Goal: Task Accomplishment & Management: Manage account settings

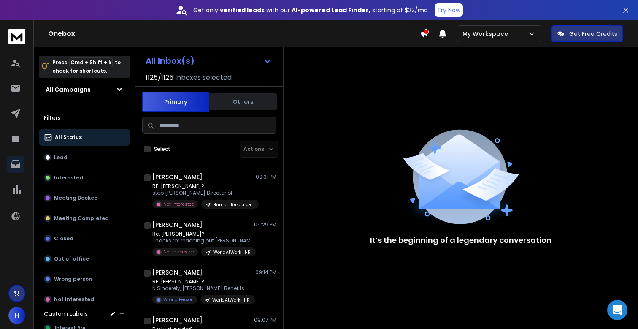
click at [228, 103] on button "Others" at bounding box center [243, 101] width 68 height 19
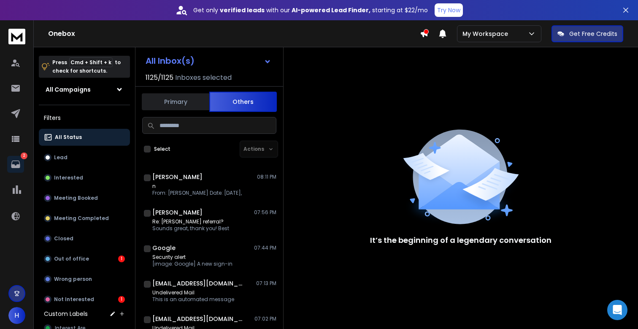
click at [187, 105] on button "Primary" at bounding box center [176, 101] width 68 height 19
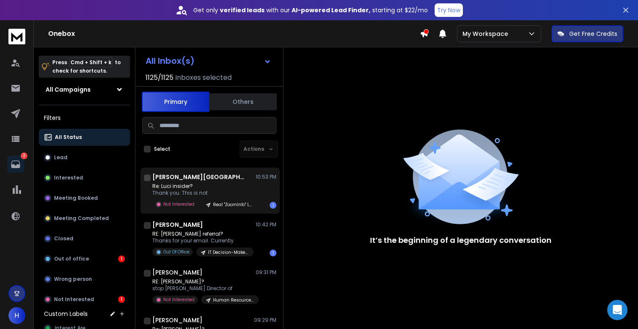
click at [227, 183] on p "Re: Luci insider?" at bounding box center [202, 186] width 101 height 7
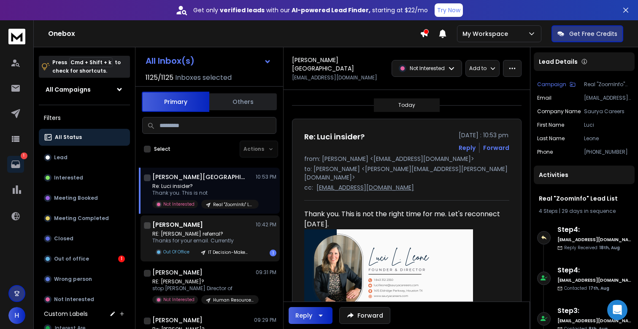
click at [245, 227] on div "[PERSON_NAME] 10:42 PM" at bounding box center [214, 224] width 124 height 8
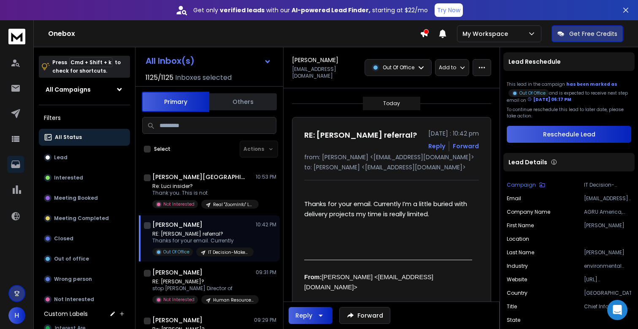
click at [243, 101] on button "Others" at bounding box center [243, 101] width 68 height 19
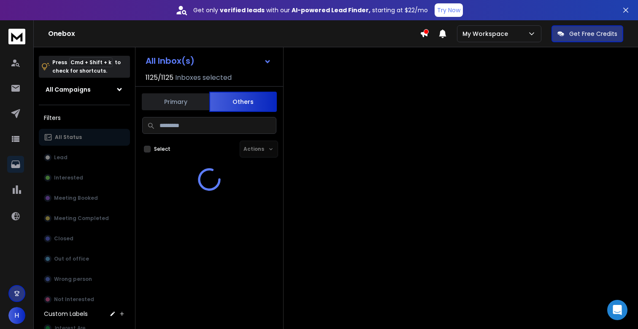
click at [243, 101] on button "Others" at bounding box center [243, 102] width 68 height 20
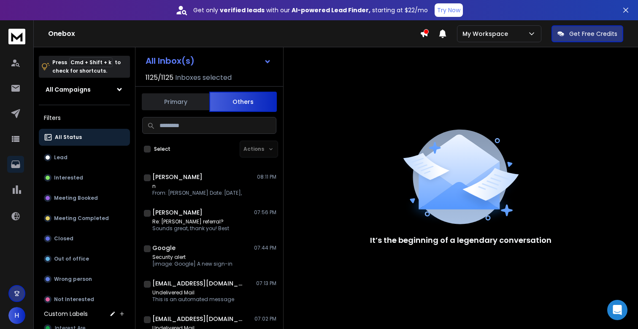
click at [166, 90] on div "All Inbox(s) 1125 / 1125 Inboxes selected Primary Others Select Actions [PERSON…" at bounding box center [209, 211] width 148 height 329
drag, startPoint x: 166, startPoint y: 91, endPoint x: 171, endPoint y: 104, distance: 13.5
click at [167, 94] on div "All Inbox(s) 1125 / 1125 Inboxes selected Primary Others Select Actions [PERSON…" at bounding box center [209, 211] width 148 height 329
click at [171, 104] on button "Primary" at bounding box center [176, 101] width 68 height 19
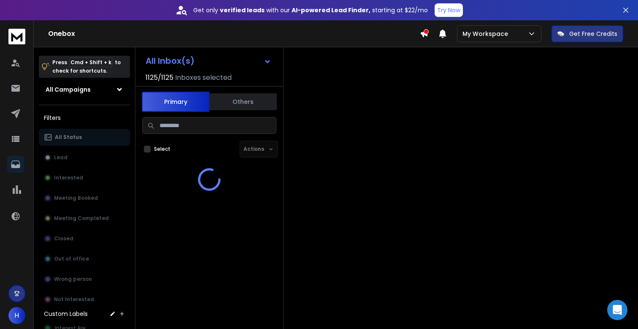
click at [171, 104] on button "Primary" at bounding box center [176, 102] width 68 height 20
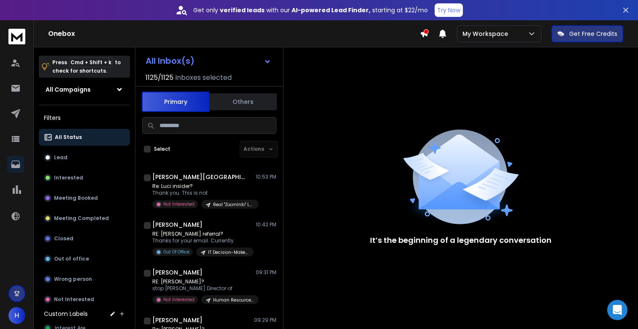
click at [262, 105] on button "Others" at bounding box center [243, 101] width 68 height 19
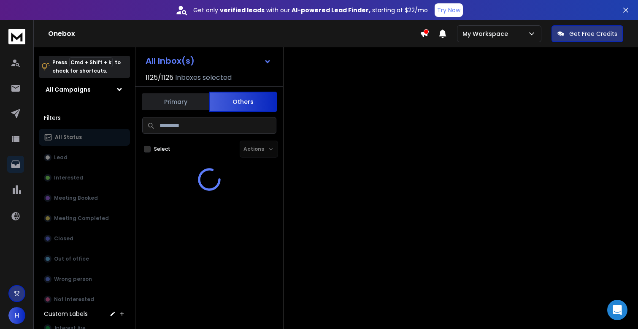
click at [262, 105] on button "Others" at bounding box center [243, 102] width 68 height 20
click at [258, 103] on button "Others" at bounding box center [243, 102] width 68 height 20
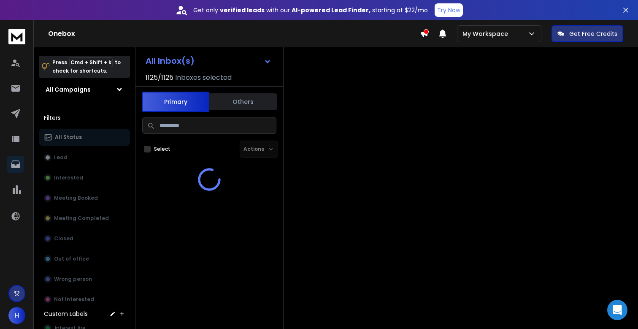
click at [183, 100] on button "Primary" at bounding box center [176, 102] width 68 height 20
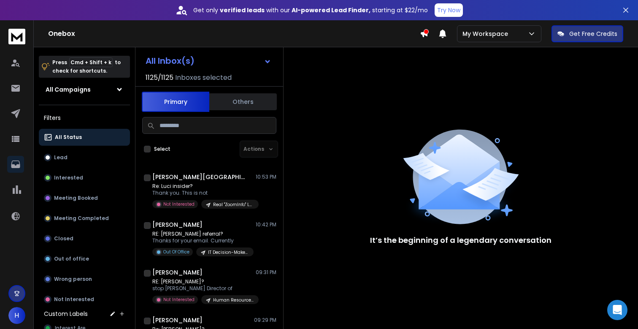
click at [222, 99] on button "Others" at bounding box center [243, 101] width 68 height 19
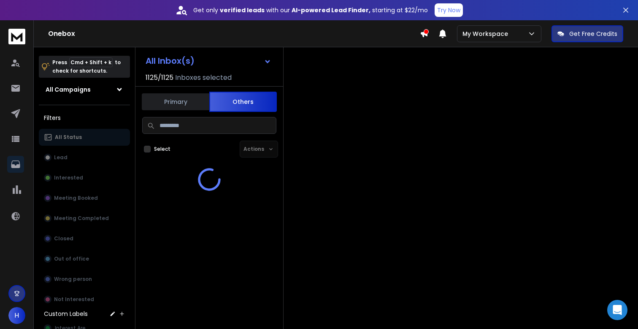
click at [222, 99] on button "Others" at bounding box center [243, 102] width 68 height 20
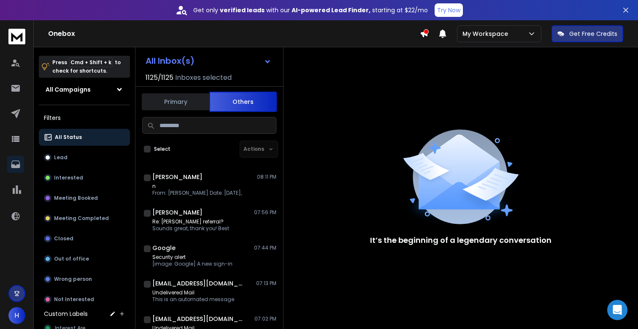
click at [192, 100] on button "Primary" at bounding box center [176, 101] width 68 height 19
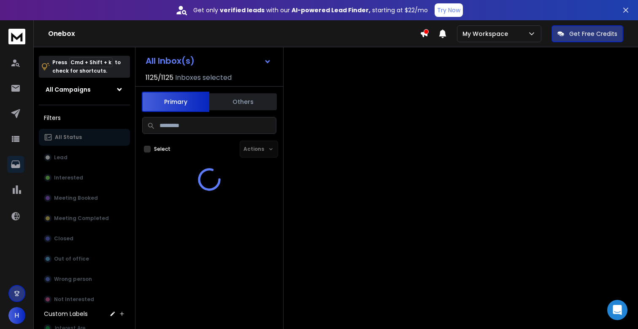
click at [189, 99] on button "Primary" at bounding box center [176, 102] width 68 height 20
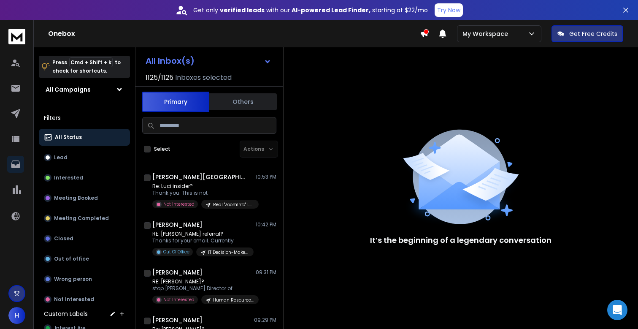
click at [250, 108] on button "Others" at bounding box center [243, 101] width 68 height 19
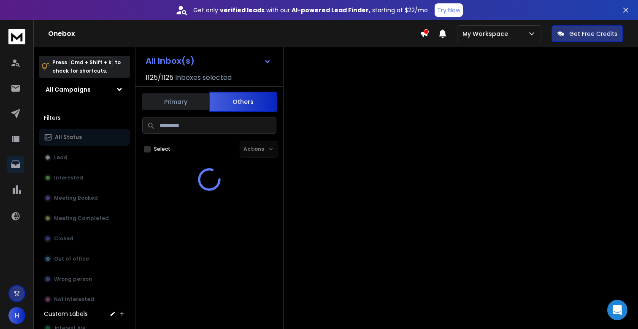
click at [250, 108] on button "Others" at bounding box center [243, 102] width 68 height 20
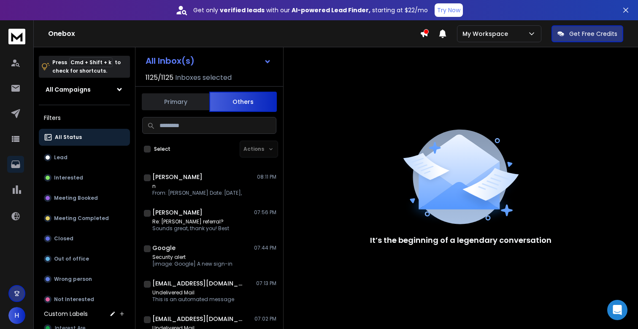
click at [194, 106] on button "Primary" at bounding box center [176, 101] width 68 height 19
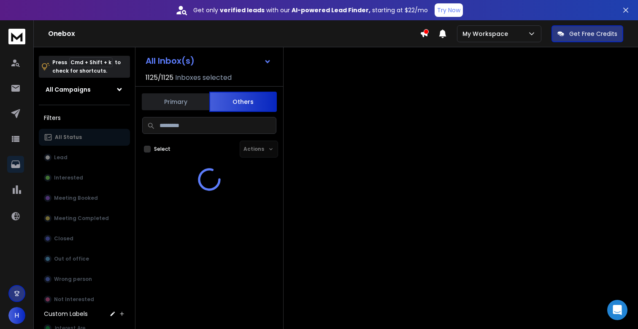
click at [223, 98] on button "Others" at bounding box center [243, 102] width 68 height 20
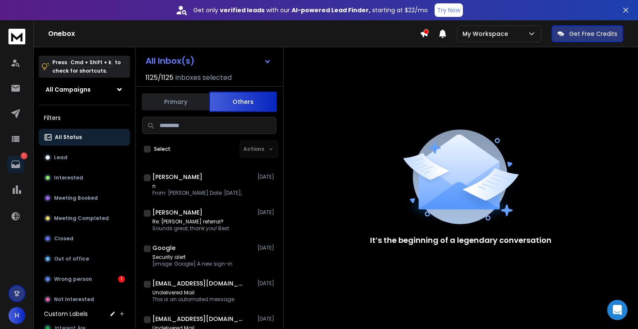
click at [193, 98] on button "Primary" at bounding box center [176, 101] width 68 height 19
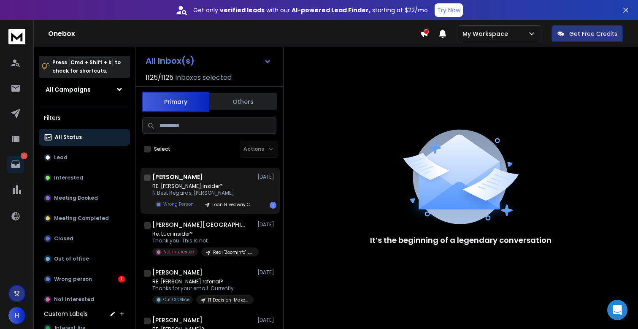
click at [200, 187] on p "RE: [PERSON_NAME] insider?" at bounding box center [202, 186] width 101 height 7
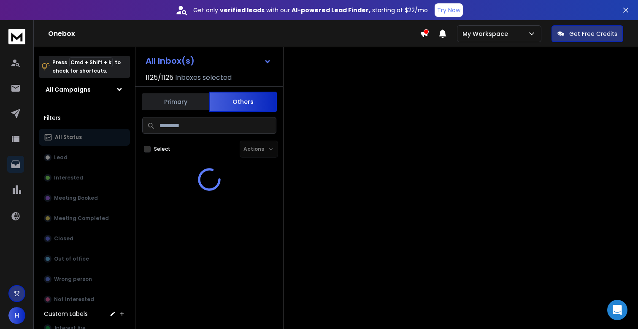
click at [251, 104] on button "Others" at bounding box center [243, 102] width 68 height 20
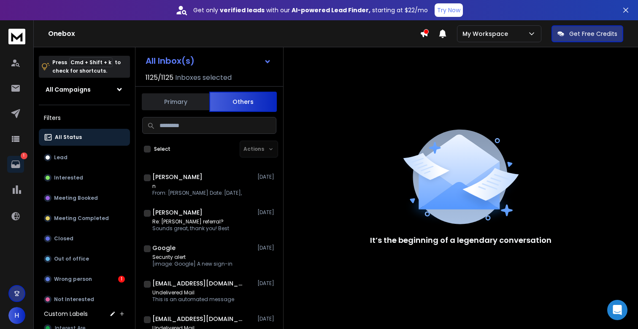
click at [211, 108] on button "Others" at bounding box center [243, 102] width 68 height 20
click at [187, 108] on button "Primary" at bounding box center [176, 101] width 68 height 19
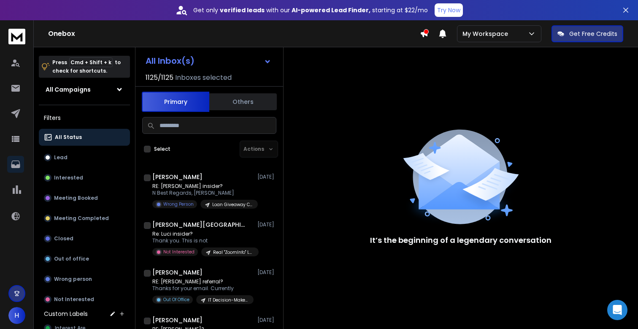
click at [227, 101] on button "Others" at bounding box center [243, 101] width 68 height 19
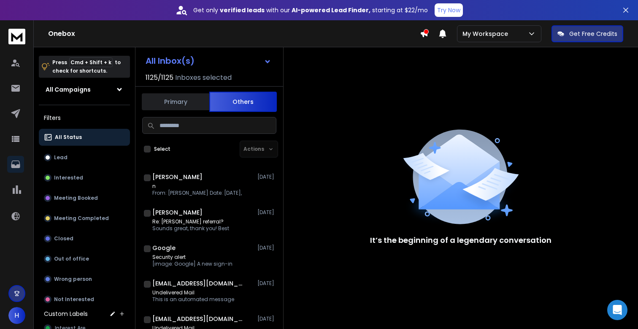
click at [186, 101] on button "Primary" at bounding box center [176, 101] width 68 height 19
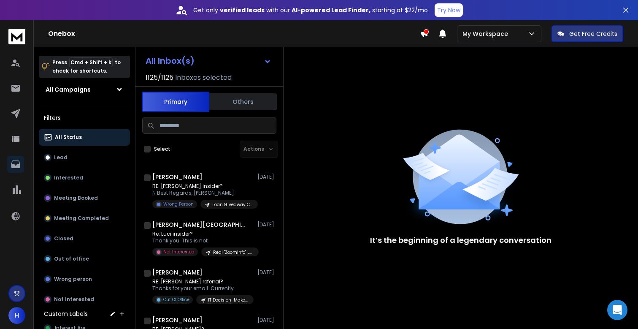
click at [230, 98] on button "Others" at bounding box center [243, 101] width 68 height 19
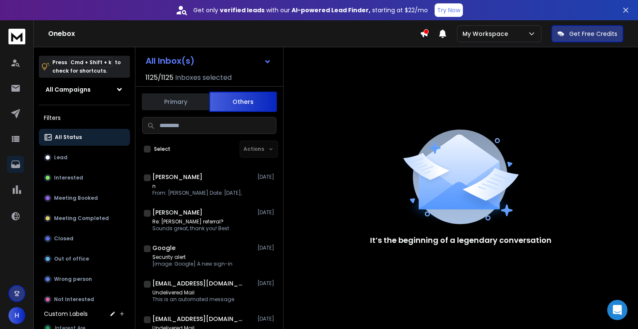
click at [187, 99] on button "Primary" at bounding box center [176, 101] width 68 height 19
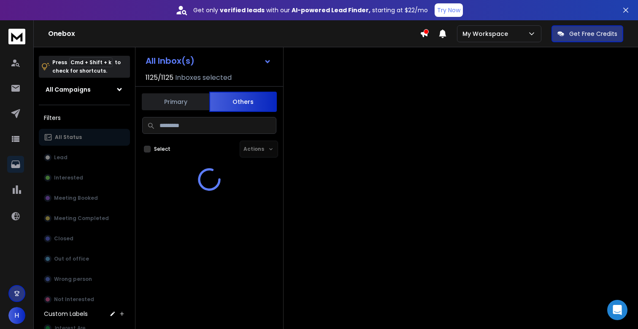
click at [239, 105] on button "Others" at bounding box center [243, 102] width 68 height 20
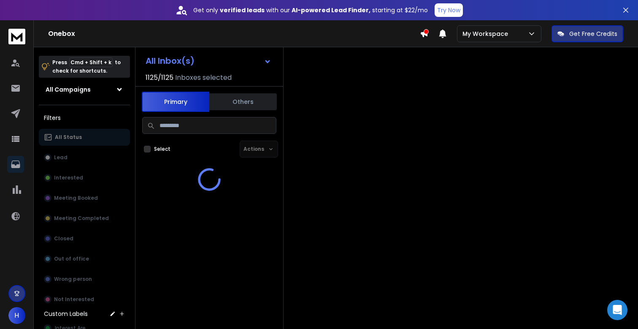
click at [179, 101] on button "Primary" at bounding box center [176, 102] width 68 height 20
